Goal: Task Accomplishment & Management: Manage account settings

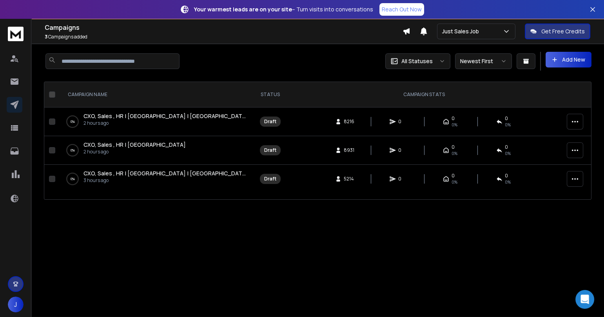
click at [255, 47] on div "Campaigns 3 Campaigns Added All Statuses Newest First Add New CAMPAIGN NAME STA…" at bounding box center [317, 210] width 572 height 332
click at [479, 32] on p "Just Sales Job" at bounding box center [462, 31] width 40 height 8
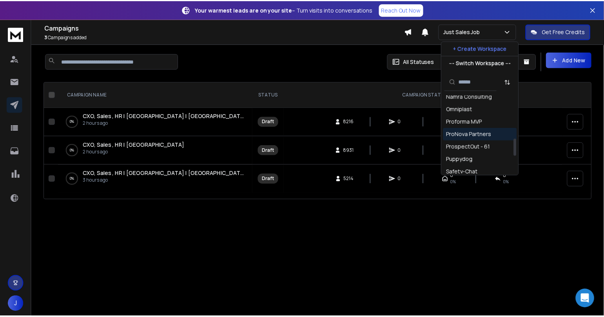
scroll to position [184, 0]
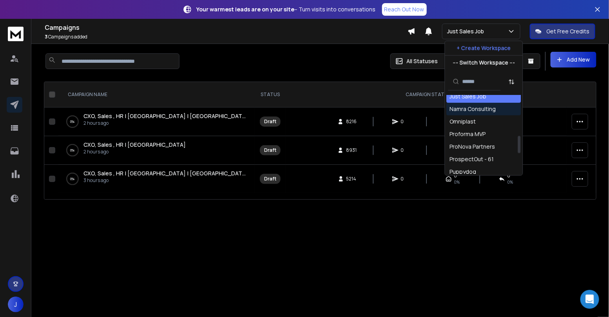
click at [493, 105] on div "Namra Consulting" at bounding box center [473, 109] width 46 height 8
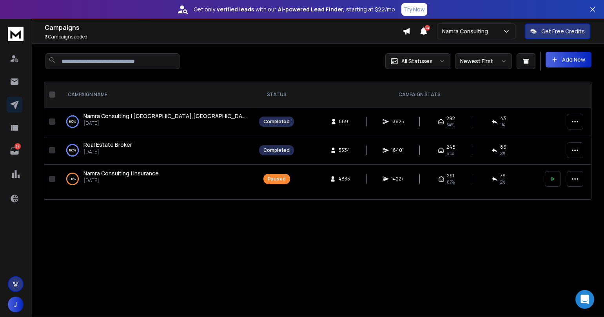
click at [241, 66] on div at bounding box center [181, 61] width 274 height 19
click at [127, 117] on span "Namra Consulting | MA,RI,CT" at bounding box center [197, 115] width 228 height 7
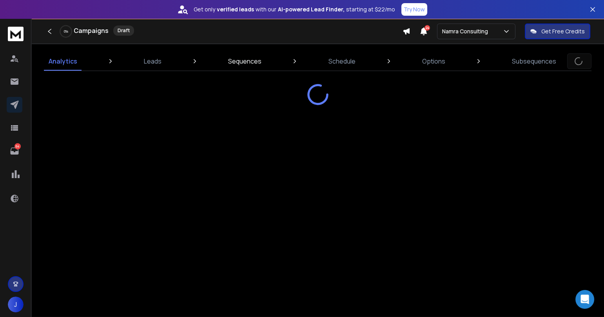
click at [246, 66] on link "Sequences" at bounding box center [244, 61] width 43 height 19
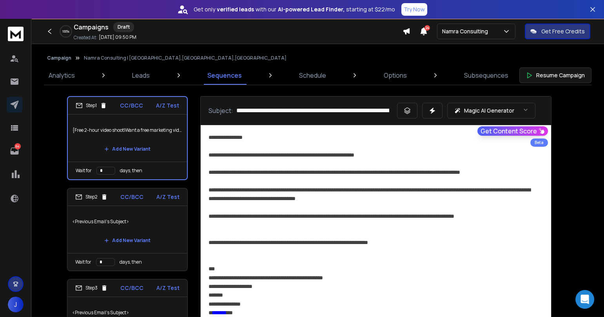
click at [136, 127] on p "{Free 2-hour video shoot|Want a free marketing video?|Free promo video shoot}" at bounding box center [127, 130] width 110 height 22
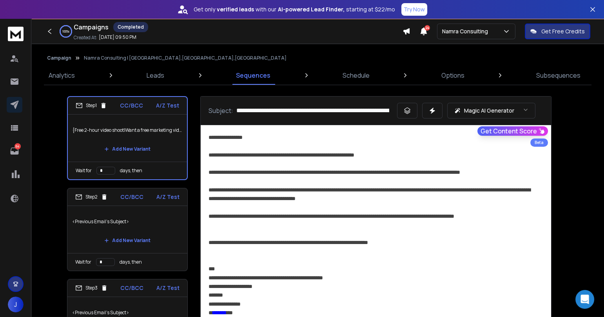
click at [324, 49] on div "**********" at bounding box center [317, 198] width 572 height 308
click at [17, 104] on icon at bounding box center [14, 104] width 9 height 9
